Goal: Navigation & Orientation: Find specific page/section

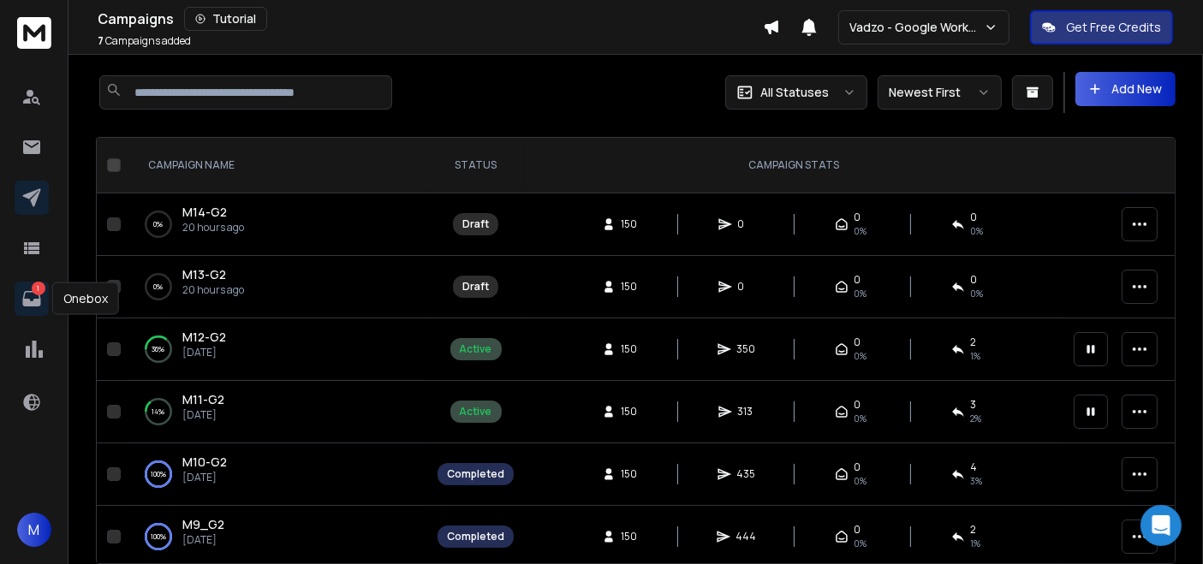
click at [30, 295] on icon at bounding box center [31, 299] width 21 height 21
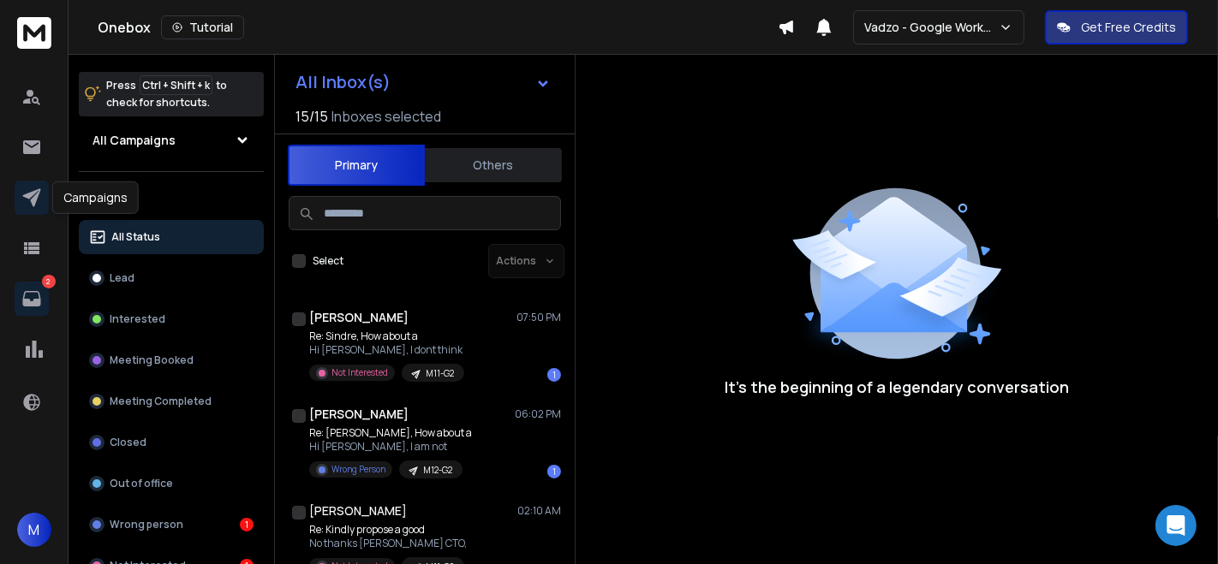
click at [21, 197] on icon at bounding box center [31, 198] width 21 height 21
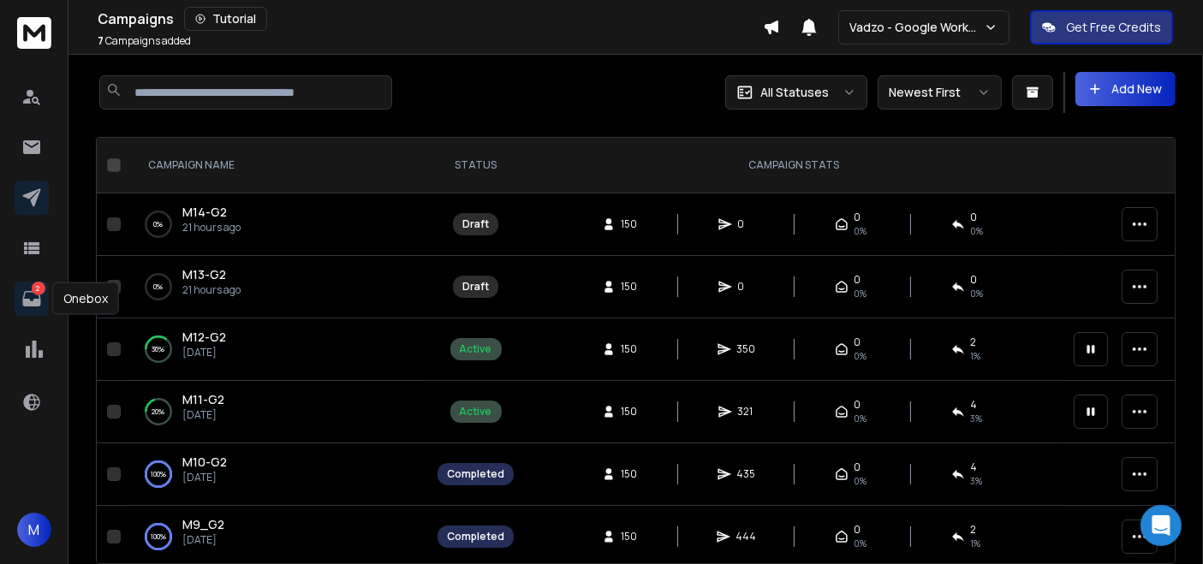
click at [21, 293] on icon at bounding box center [31, 299] width 21 height 21
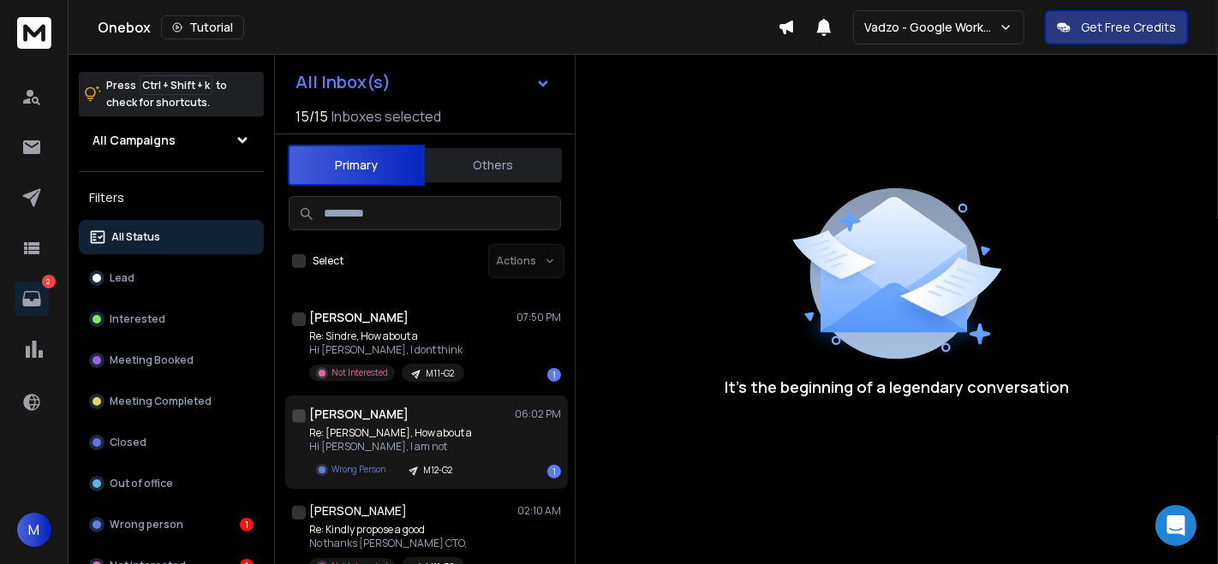
click at [486, 415] on div "Pierre Mauger 06:02 PM" at bounding box center [435, 414] width 252 height 17
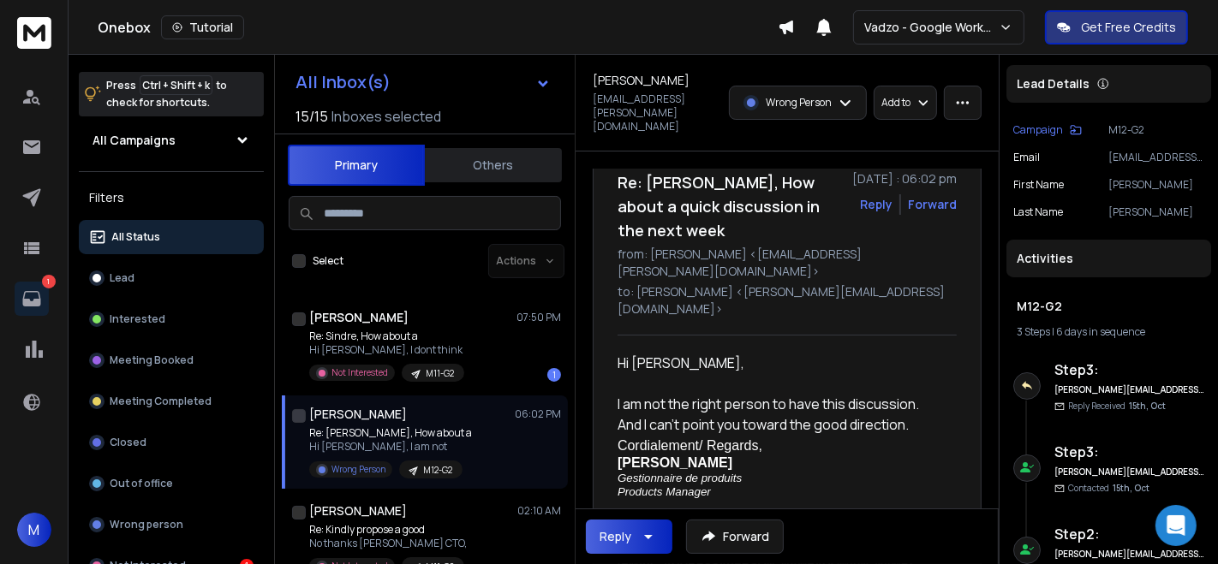
scroll to position [66, 0]
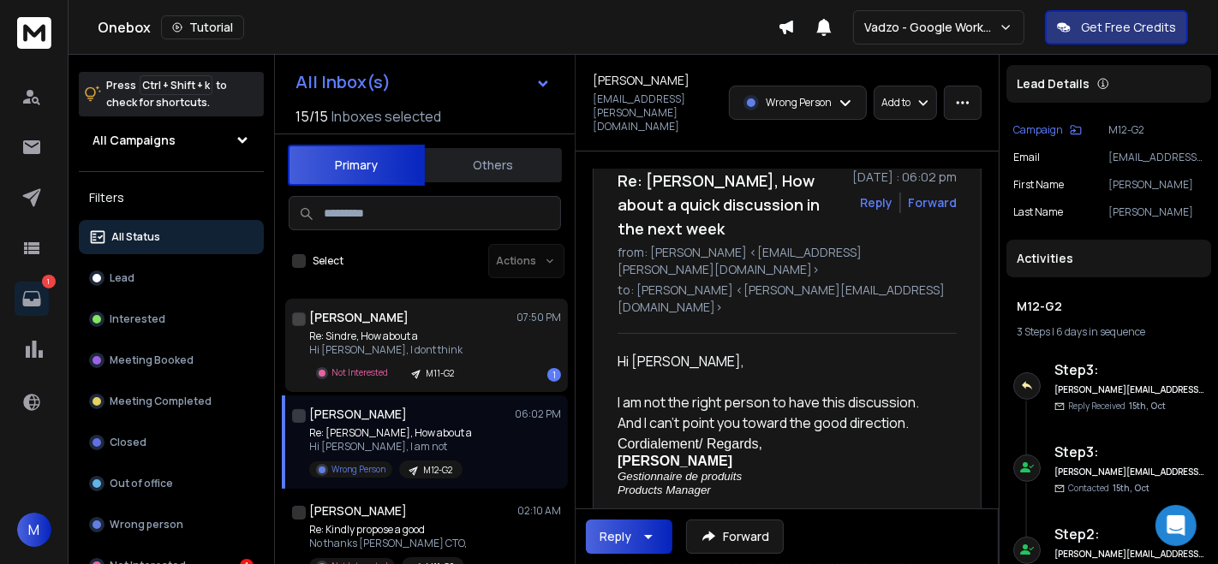
click at [369, 322] on h1 "Sindre Grønvoll" at bounding box center [358, 317] width 99 height 17
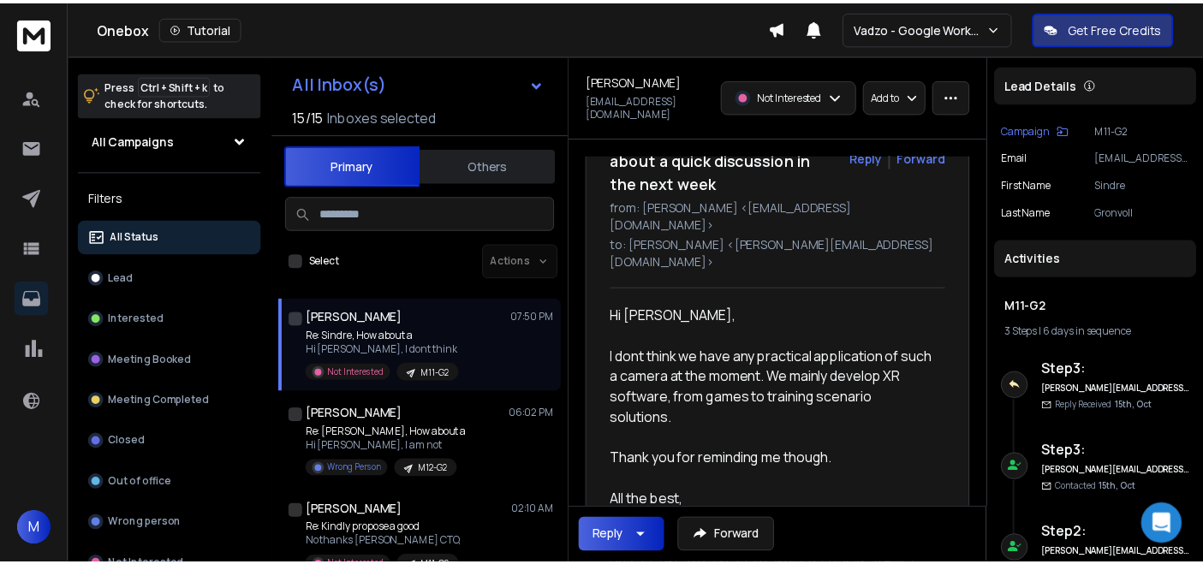
scroll to position [100, 0]
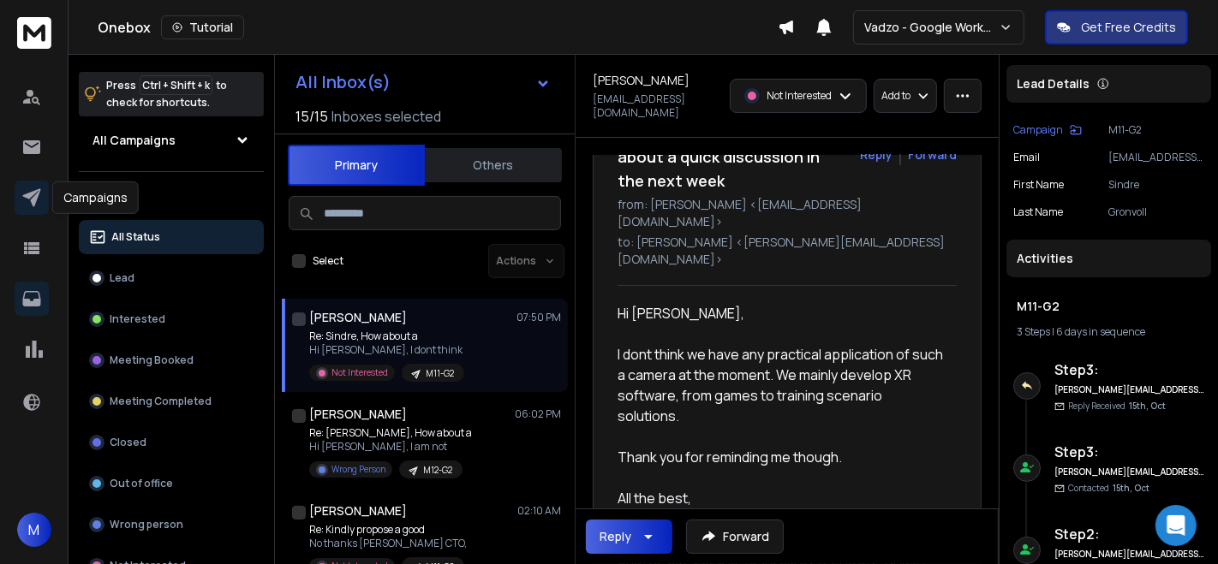
click at [36, 188] on icon at bounding box center [31, 198] width 21 height 21
